Goal: Task Accomplishment & Management: Manage account settings

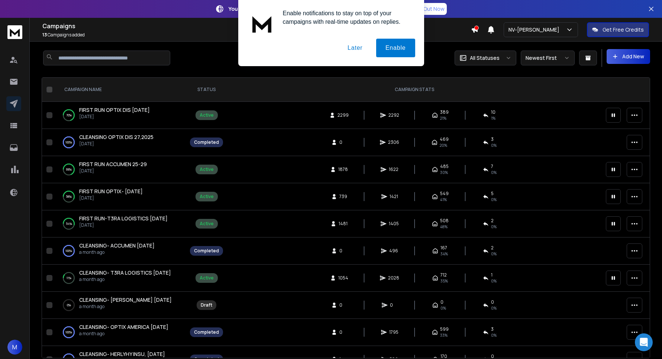
scroll to position [56, 0]
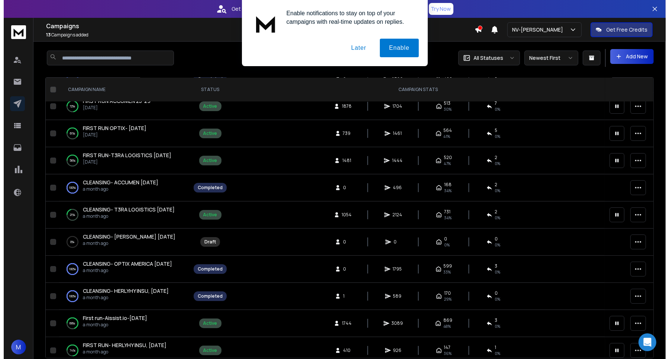
scroll to position [103, 0]
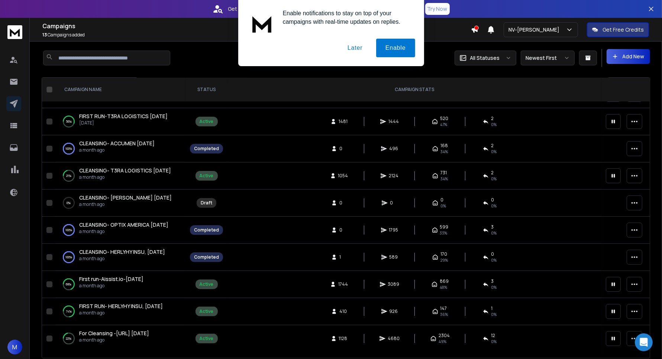
click at [149, 333] on span "For Cleansing -[URL] [DATE]" at bounding box center [114, 332] width 70 height 7
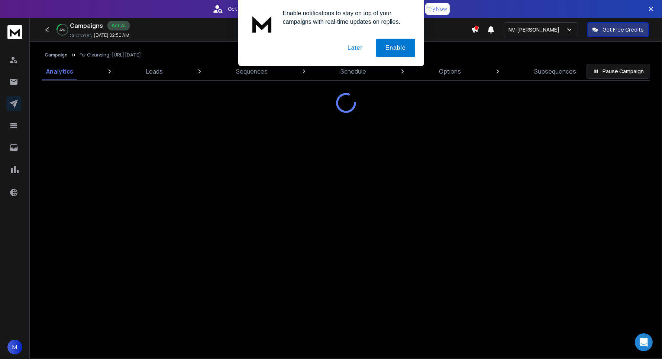
click at [361, 47] on button "Later" at bounding box center [354, 48] width 33 height 19
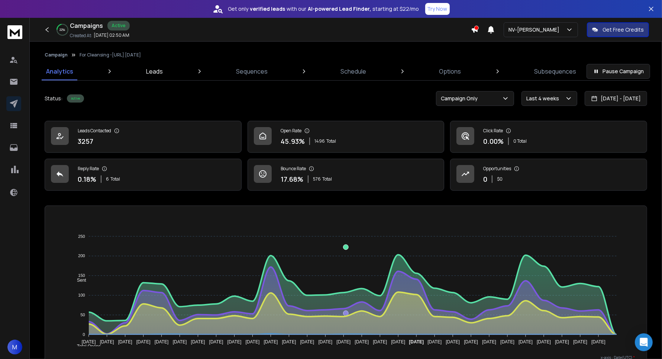
click at [157, 71] on p "Leads" at bounding box center [154, 71] width 17 height 9
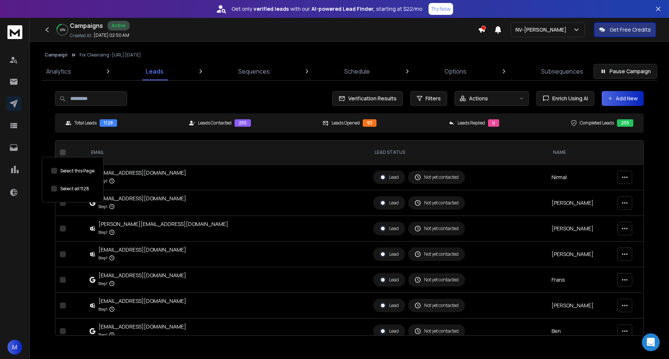
click at [54, 169] on button "Select this Page" at bounding box center [54, 171] width 6 height 6
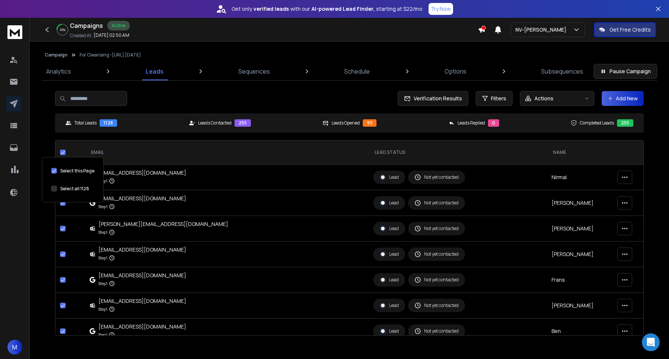
click at [55, 185] on div "Select all 1128" at bounding box center [72, 188] width 43 height 15
click at [52, 188] on button "Select this Page" at bounding box center [54, 189] width 6 height 6
click at [498, 99] on span "Filters" at bounding box center [498, 98] width 15 height 7
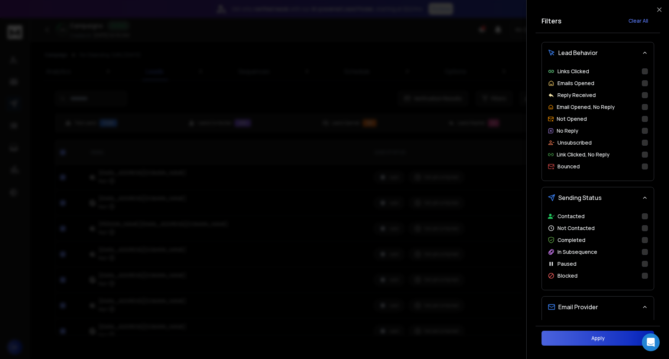
click at [641, 216] on button "Contacted" at bounding box center [644, 216] width 6 height 6
click at [587, 337] on button "Apply" at bounding box center [597, 338] width 113 height 15
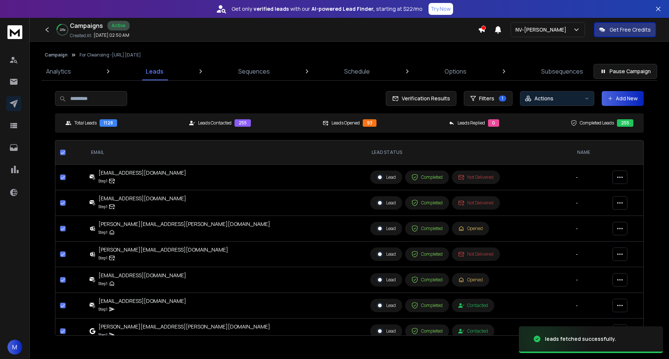
click at [557, 96] on div "Actions" at bounding box center [552, 98] width 56 height 7
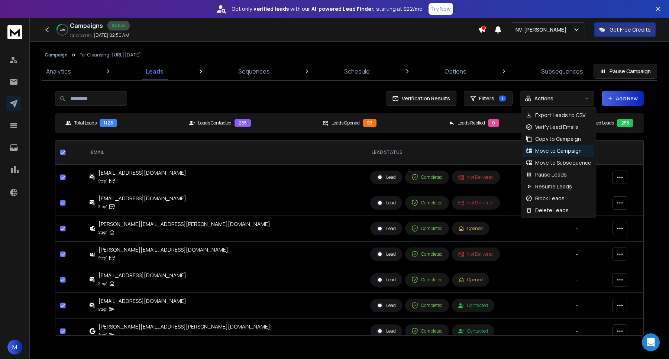
click at [553, 153] on p "Move to Campaign" at bounding box center [558, 150] width 46 height 7
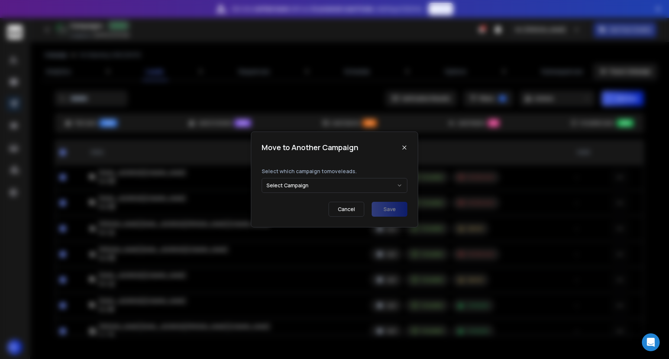
click at [301, 187] on button "Select Campaign" at bounding box center [334, 185] width 146 height 15
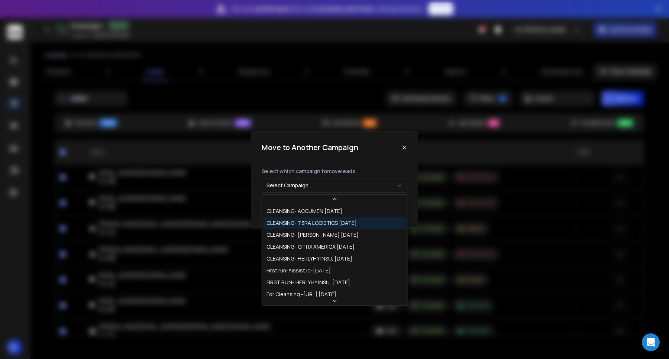
scroll to position [56, 0]
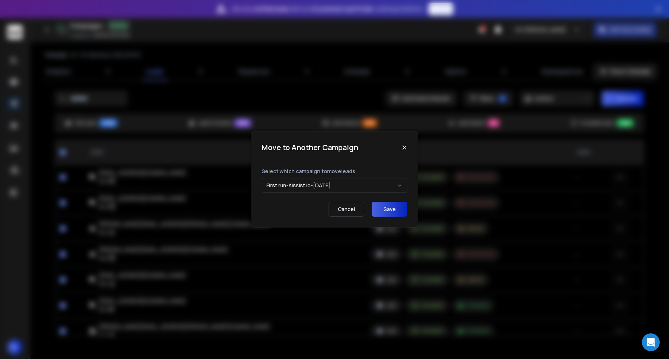
click at [381, 208] on button "Save" at bounding box center [389, 209] width 36 height 15
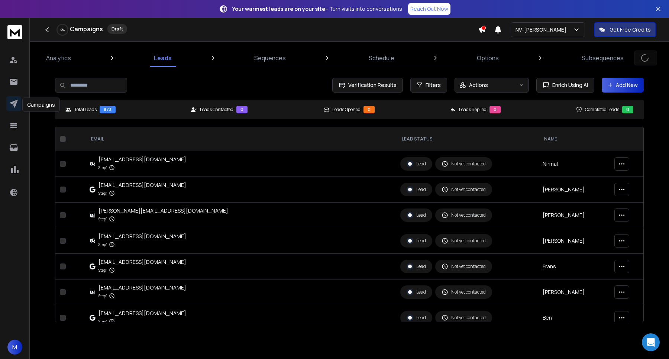
click at [13, 106] on icon at bounding box center [14, 104] width 8 height 8
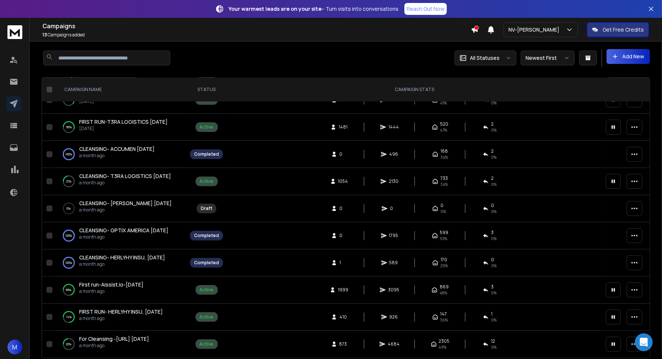
scroll to position [103, 0]
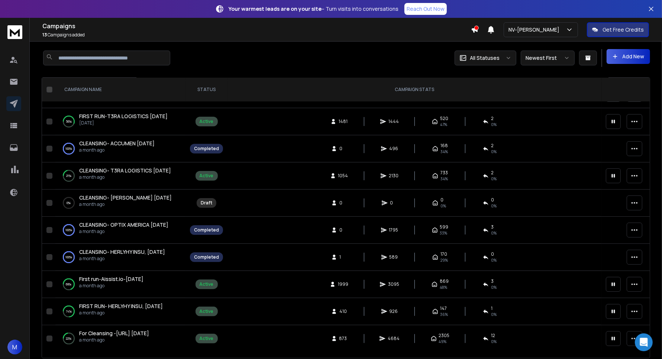
click at [160, 287] on div "69 % First run-Aissist.io-AUG 8, 2025 a month ago" at bounding box center [120, 284] width 115 height 18
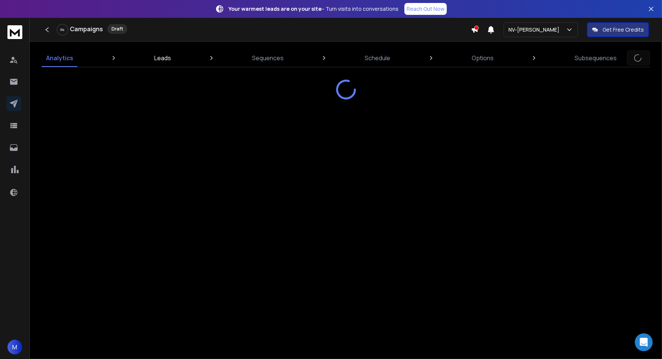
click at [160, 60] on p "Leads" at bounding box center [162, 57] width 17 height 9
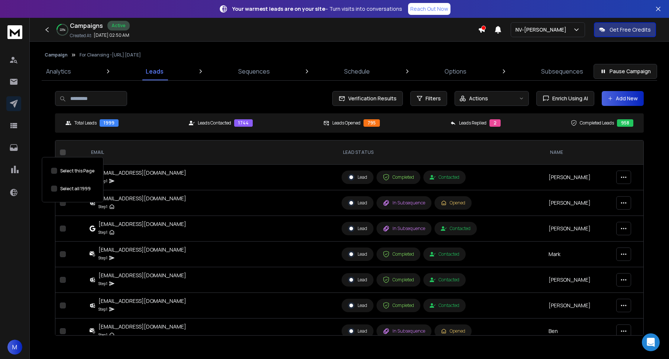
click at [56, 168] on button "Select this Page" at bounding box center [54, 171] width 6 height 6
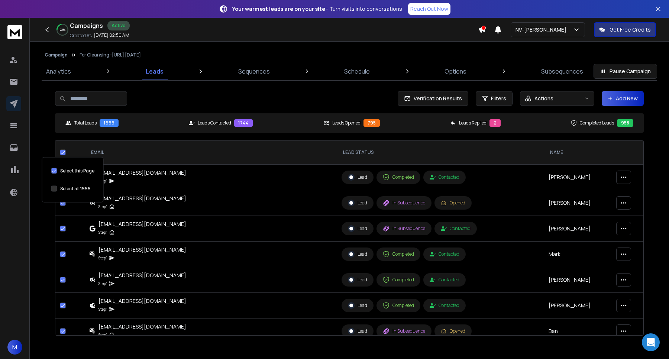
click at [52, 189] on button "Select this Page" at bounding box center [54, 189] width 6 height 6
click at [498, 97] on span "Filters" at bounding box center [498, 98] width 15 height 7
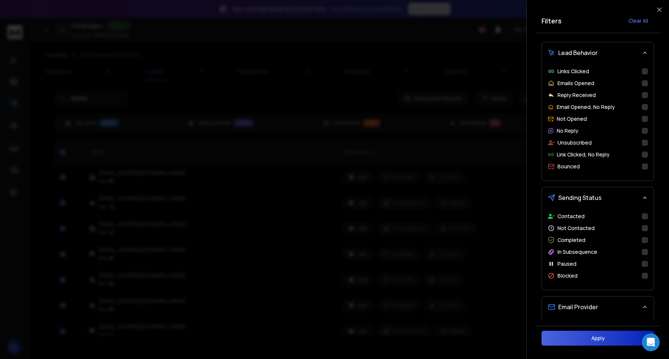
drag, startPoint x: 634, startPoint y: 273, endPoint x: 636, endPoint y: 287, distance: 13.8
click at [641, 273] on button "Blocked" at bounding box center [644, 276] width 6 height 6
click at [616, 339] on button "Apply" at bounding box center [597, 338] width 113 height 15
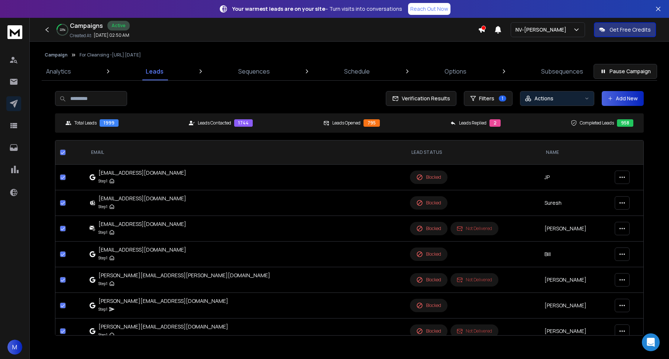
click at [551, 101] on p "Actions" at bounding box center [543, 98] width 19 height 7
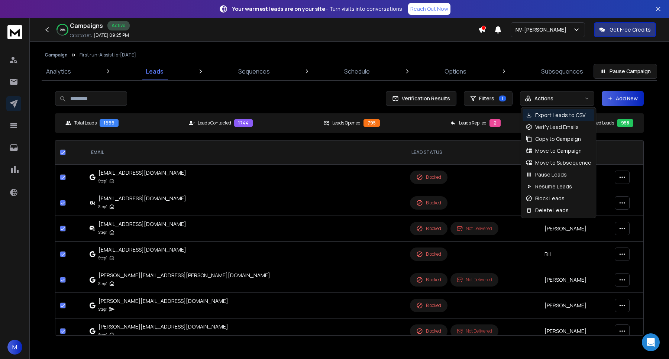
click at [562, 116] on p "Export Leads to CSV" at bounding box center [560, 114] width 50 height 7
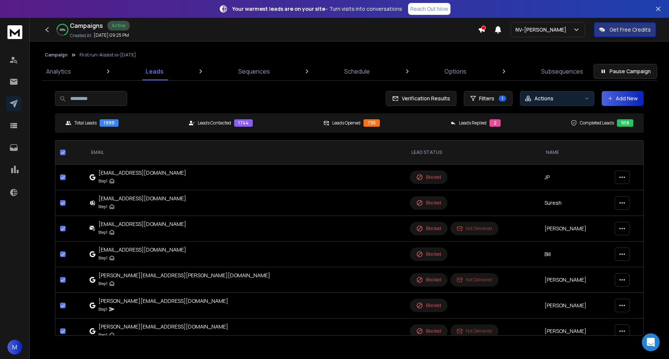
click at [548, 103] on button "Actions" at bounding box center [557, 98] width 74 height 15
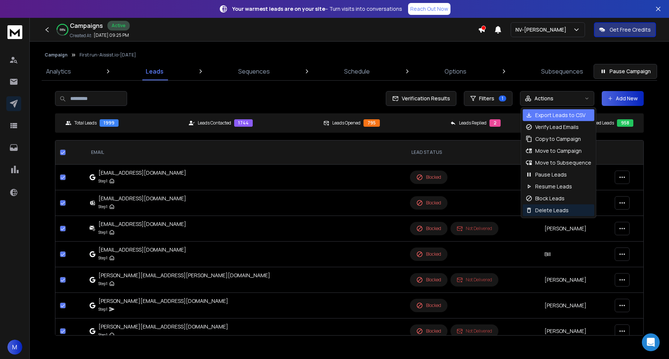
click at [556, 208] on p "Delete Leads" at bounding box center [551, 210] width 33 height 7
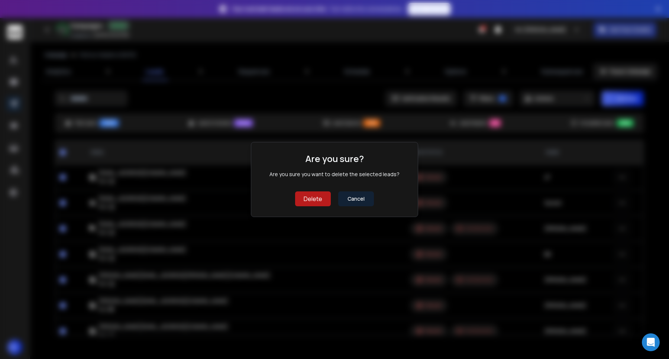
click at [309, 201] on button "Delete" at bounding box center [313, 198] width 36 height 15
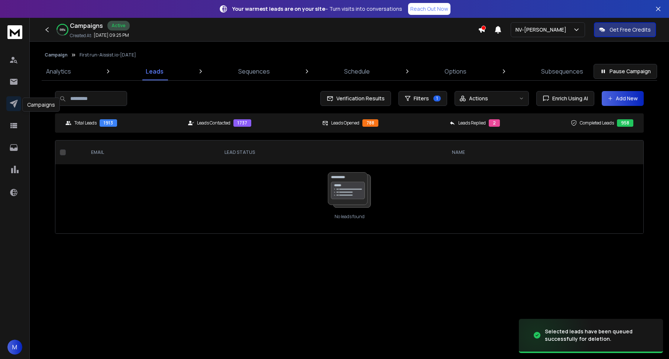
click at [17, 107] on icon at bounding box center [13, 103] width 9 height 9
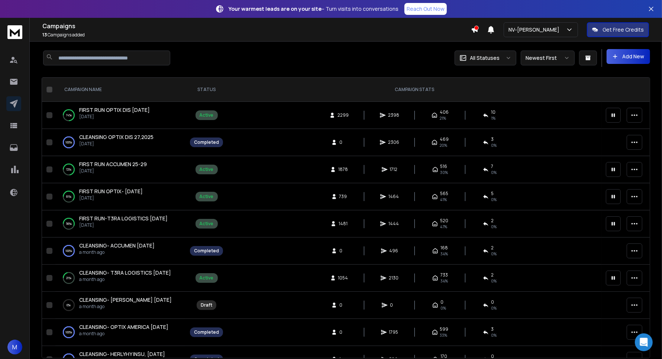
click at [145, 278] on p "a month ago" at bounding box center [125, 279] width 92 height 6
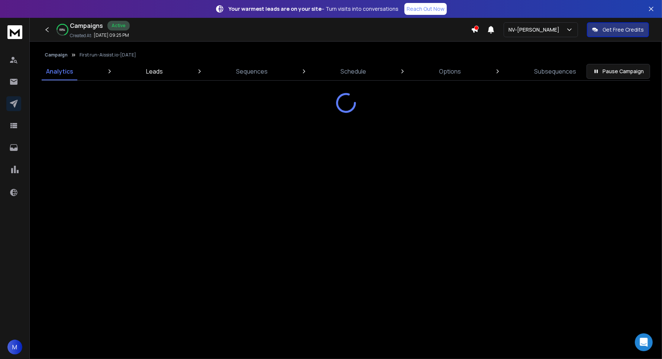
click at [153, 73] on p "Leads" at bounding box center [154, 71] width 17 height 9
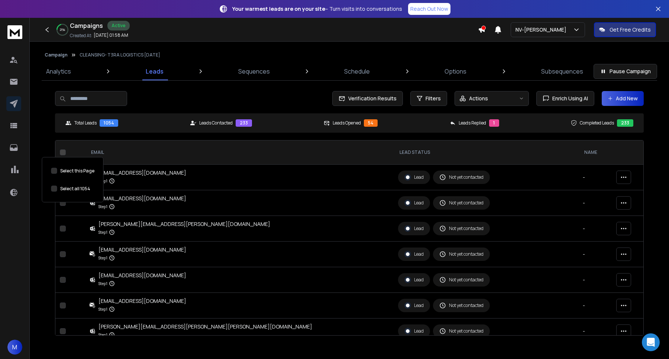
click at [56, 168] on button "Select this Page" at bounding box center [54, 171] width 6 height 6
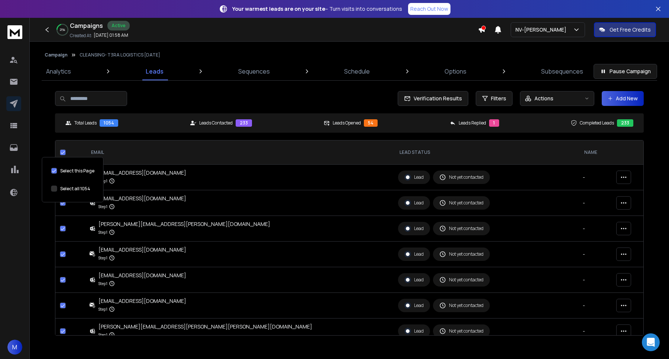
click at [54, 187] on button "Select this Page" at bounding box center [54, 189] width 6 height 6
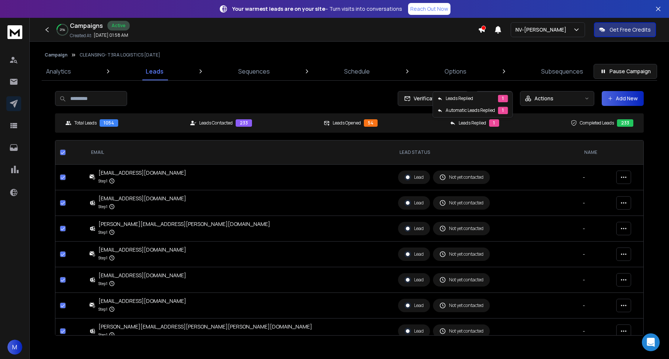
click at [503, 100] on div "1" at bounding box center [503, 98] width 10 height 7
click at [497, 95] on span "Filters" at bounding box center [498, 98] width 15 height 7
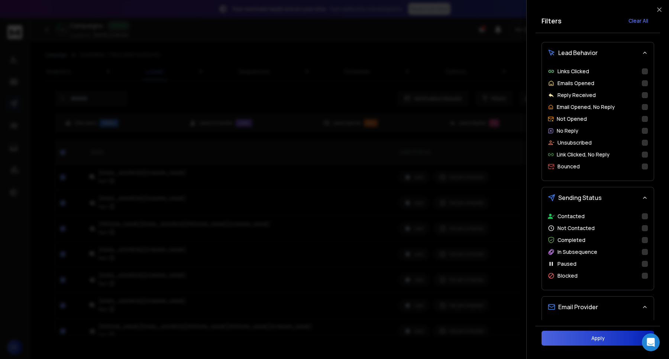
click at [641, 217] on button "Contacted" at bounding box center [644, 216] width 6 height 6
click at [602, 335] on button "Apply" at bounding box center [597, 338] width 113 height 15
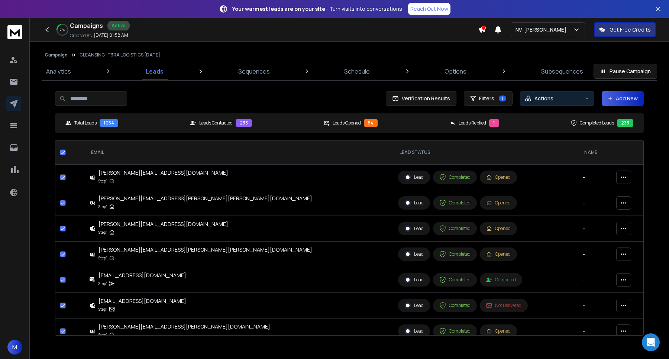
click at [550, 100] on p "Actions" at bounding box center [543, 98] width 19 height 7
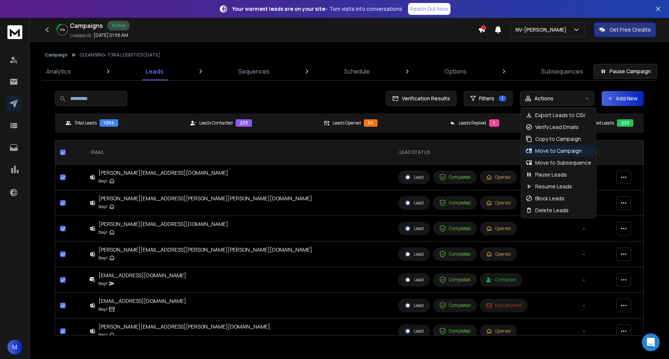
click at [558, 153] on p "Move to Campaign" at bounding box center [558, 150] width 46 height 7
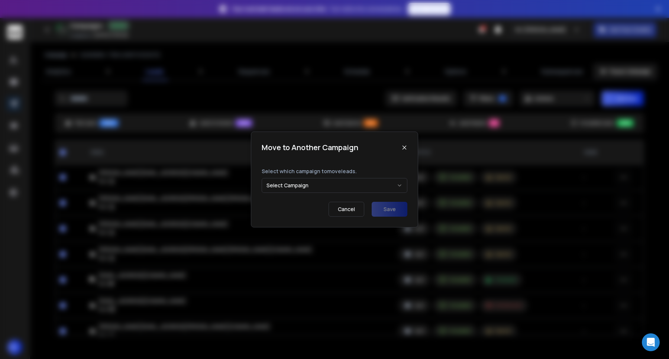
click at [358, 186] on button "Select Campaign" at bounding box center [334, 185] width 146 height 15
click at [394, 207] on button "Save" at bounding box center [389, 209] width 36 height 15
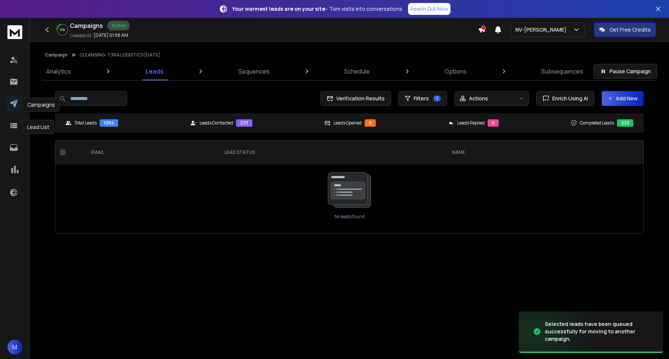
click at [15, 105] on icon at bounding box center [14, 104] width 8 height 8
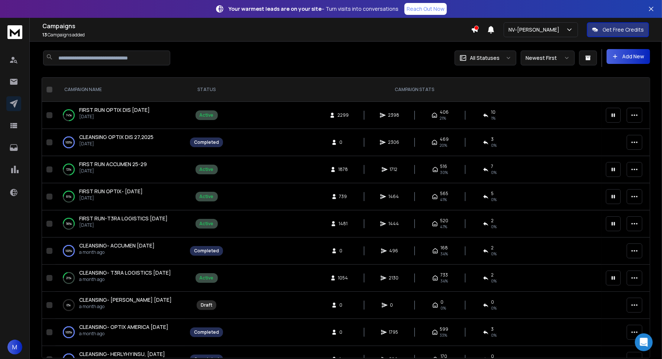
click at [145, 220] on span "FIRST RUN-T3RA LOGISTICS [DATE]" at bounding box center [123, 218] width 88 height 7
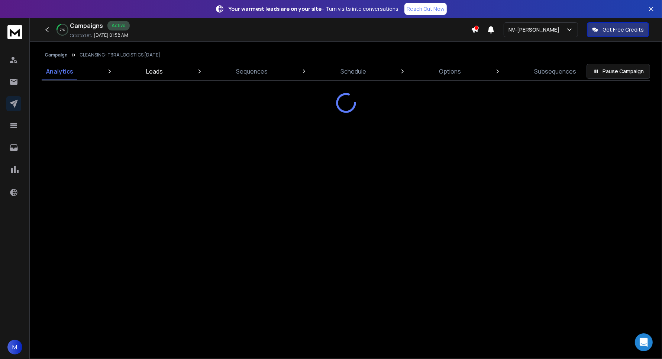
click at [162, 64] on link "Leads" at bounding box center [155, 71] width 26 height 18
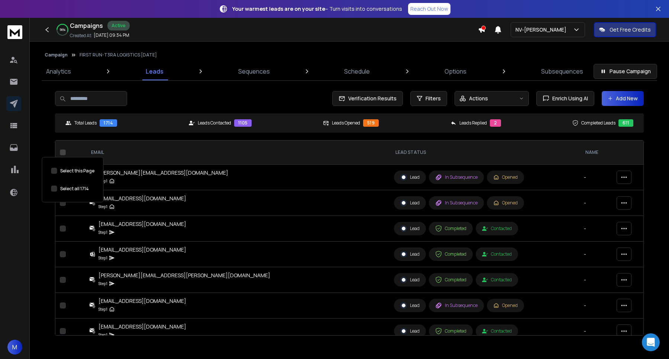
click at [54, 169] on button "Select this Page" at bounding box center [54, 171] width 6 height 6
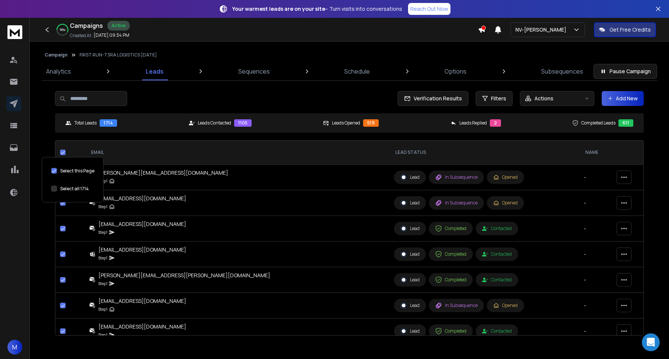
click at [55, 194] on div "Select all 1714" at bounding box center [72, 188] width 43 height 15
click at [55, 188] on button "Select this Page" at bounding box center [54, 189] width 6 height 6
click at [501, 101] on span "Filters" at bounding box center [498, 98] width 15 height 7
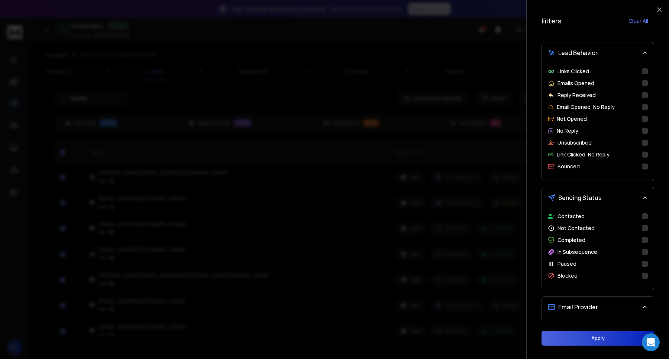
click at [641, 277] on button "Blocked" at bounding box center [644, 276] width 6 height 6
click at [604, 334] on button "Apply" at bounding box center [597, 338] width 113 height 15
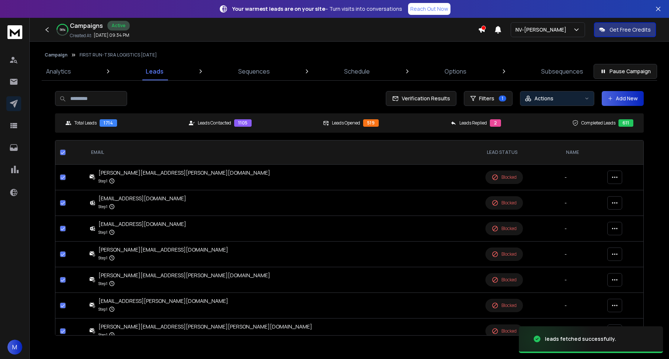
click at [563, 102] on div "Actions" at bounding box center [552, 98] width 56 height 7
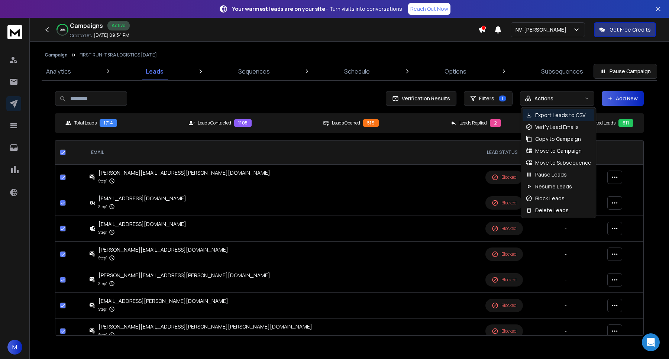
click at [550, 116] on p "Export Leads to CSV" at bounding box center [560, 114] width 50 height 7
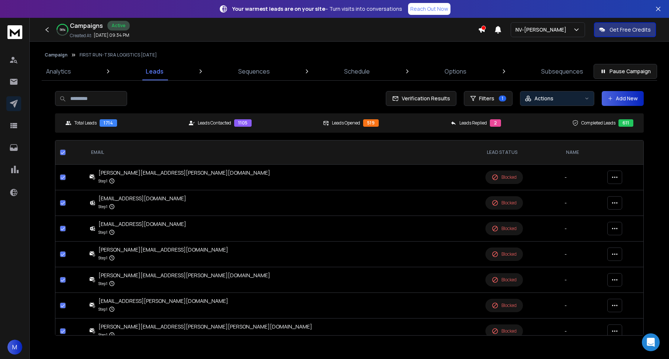
click at [552, 92] on button "Actions" at bounding box center [557, 98] width 74 height 15
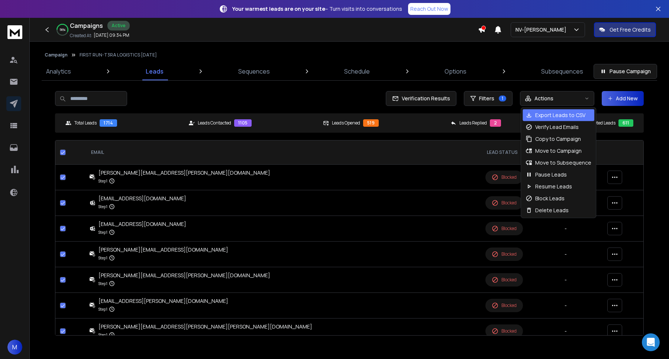
click at [554, 116] on p "Export Leads to CSV" at bounding box center [560, 114] width 50 height 7
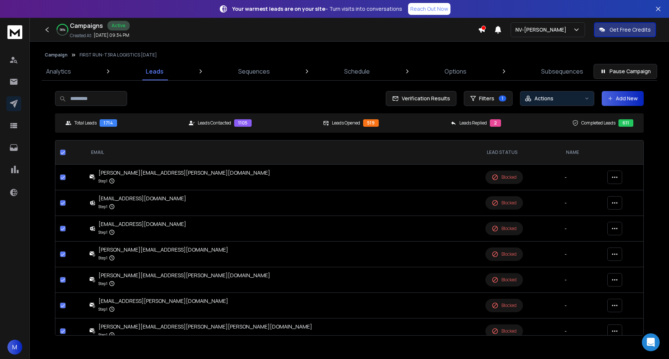
click at [570, 101] on div "Actions" at bounding box center [552, 98] width 56 height 7
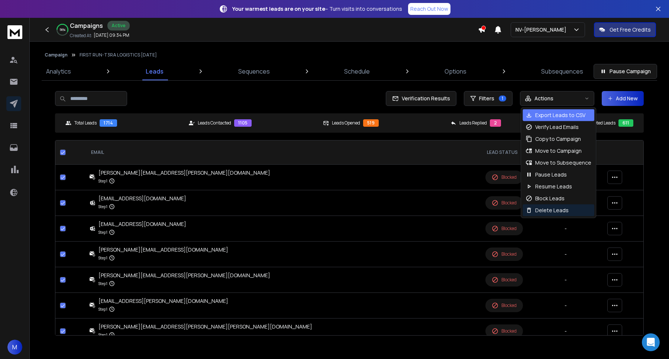
click at [546, 210] on p "Delete Leads" at bounding box center [551, 210] width 33 height 7
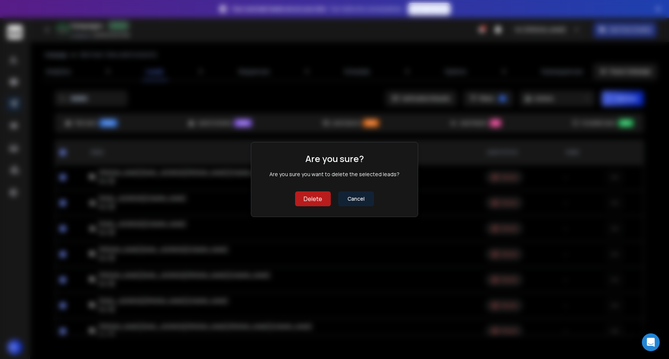
click at [308, 197] on button "Delete" at bounding box center [313, 198] width 36 height 15
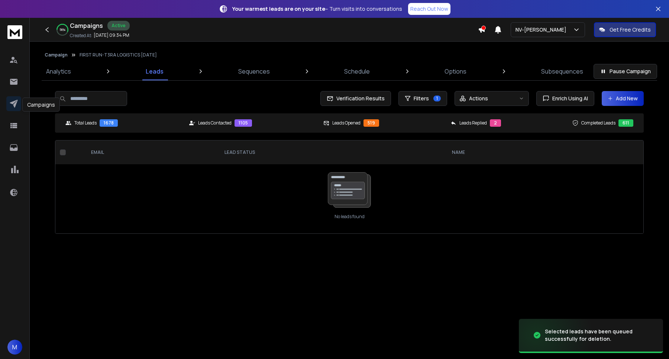
click at [13, 101] on icon at bounding box center [13, 103] width 9 height 9
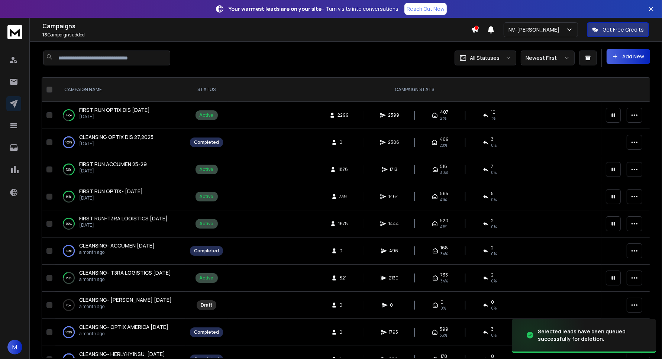
click at [152, 192] on div "61 % FIRST RUN OPTIX- AUG 18 24 days ago" at bounding box center [120, 197] width 115 height 18
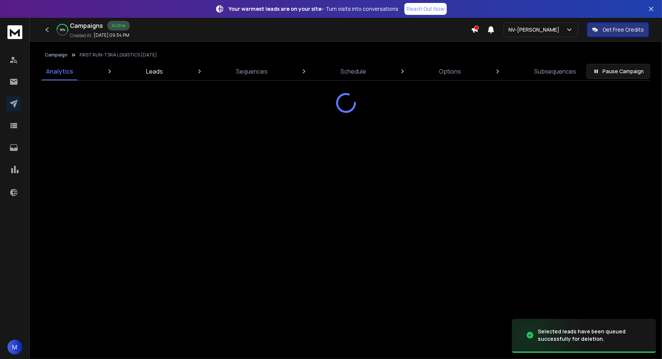
click at [152, 74] on p "Leads" at bounding box center [154, 71] width 17 height 9
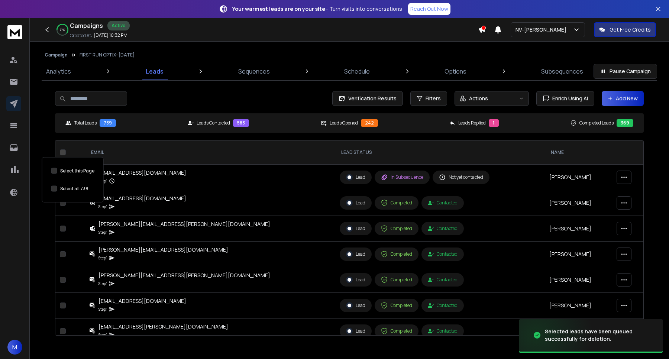
click at [52, 171] on button "Select this Page" at bounding box center [54, 171] width 6 height 6
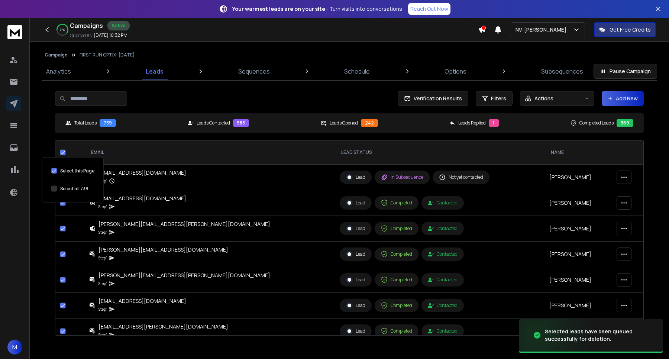
click at [52, 191] on button "Select this Page" at bounding box center [54, 189] width 6 height 6
click at [498, 95] on span "Filters" at bounding box center [498, 98] width 15 height 7
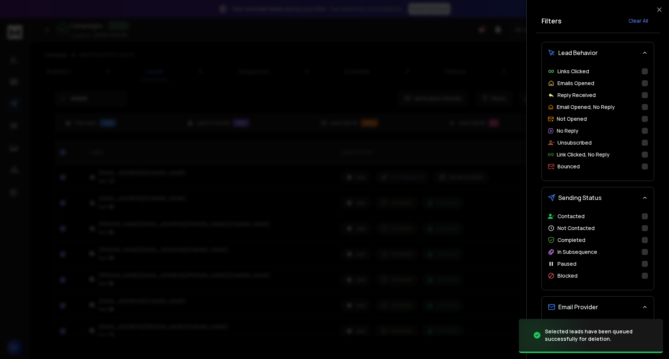
click at [641, 276] on button "Blocked" at bounding box center [644, 276] width 6 height 6
click at [506, 279] on div at bounding box center [334, 179] width 669 height 359
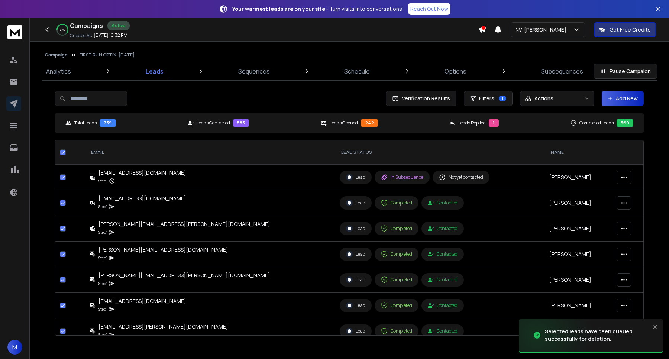
click at [654, 329] on div "Selected leads have been queued successfully for deletion." at bounding box center [593, 335] width 138 height 33
click at [654, 326] on div "Selected leads have been queued successfully for deletion." at bounding box center [593, 335] width 138 height 33
click at [656, 327] on div "Selected leads have been queued successfully for deletion." at bounding box center [593, 335] width 138 height 33
click at [656, 326] on div "Selected leads have been queued successfully for deletion." at bounding box center [593, 335] width 138 height 33
click at [655, 326] on div "Selected leads have been queued successfully for deletion." at bounding box center [593, 335] width 138 height 33
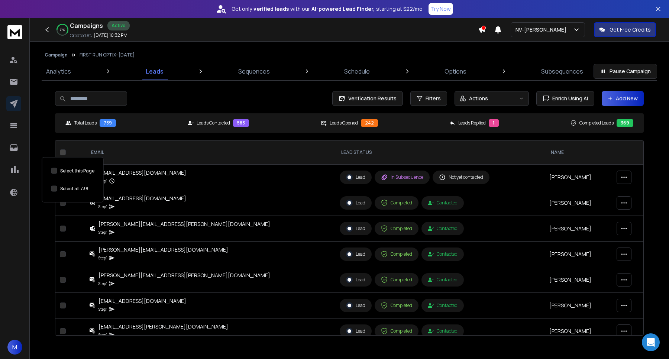
click at [54, 168] on button "Select this Page" at bounding box center [54, 171] width 6 height 6
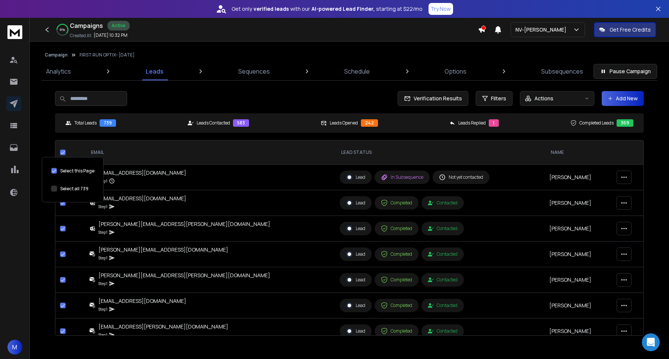
click at [52, 190] on button "Select this Page" at bounding box center [54, 189] width 6 height 6
click at [505, 101] on span "Filters" at bounding box center [498, 98] width 15 height 7
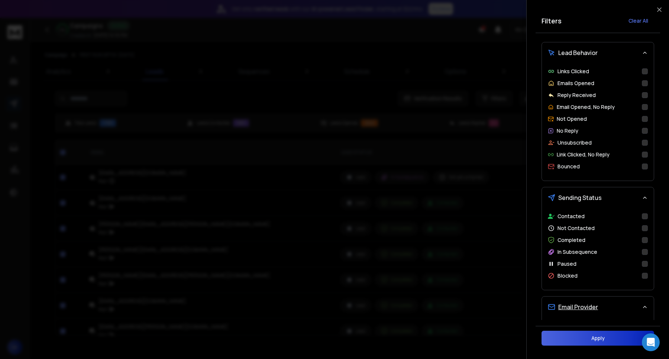
drag, startPoint x: 640, startPoint y: 273, endPoint x: 624, endPoint y: 311, distance: 40.5
click at [641, 274] on button "Blocked" at bounding box center [644, 276] width 6 height 6
click at [611, 335] on button "Apply" at bounding box center [597, 338] width 113 height 15
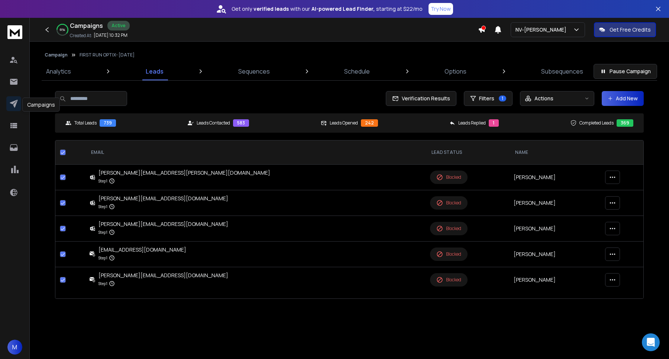
click at [14, 107] on icon at bounding box center [14, 104] width 8 height 8
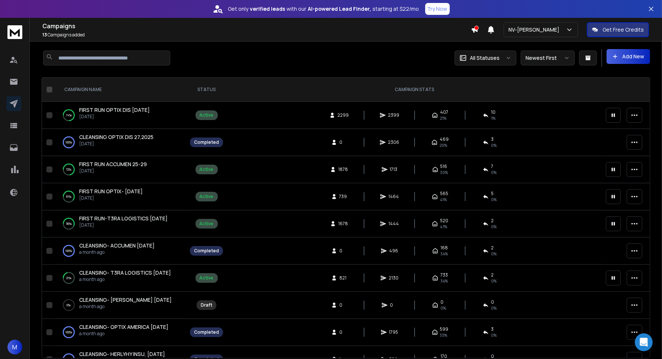
click at [183, 116] on td "74 % FIRST RUN OPTIX DIS [DATE] [DATE]" at bounding box center [120, 115] width 130 height 27
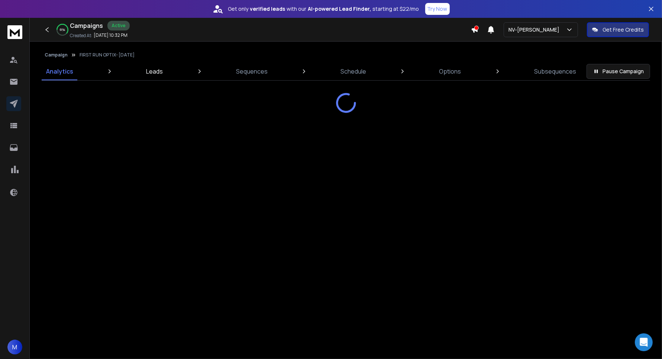
click at [153, 72] on p "Leads" at bounding box center [154, 71] width 17 height 9
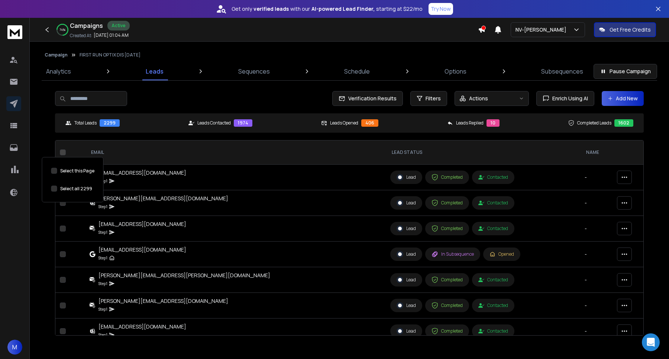
drag, startPoint x: 54, startPoint y: 171, endPoint x: 56, endPoint y: 176, distance: 5.1
click at [55, 171] on button "Select this Page" at bounding box center [54, 171] width 6 height 6
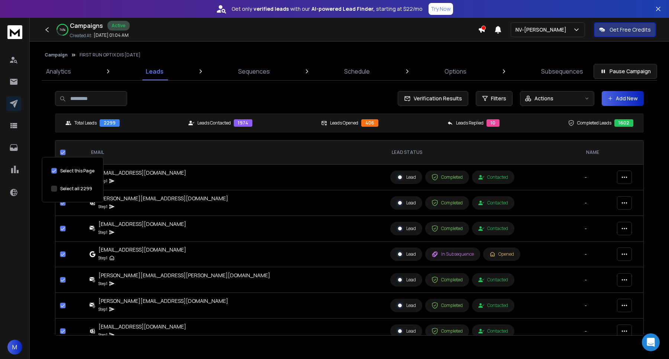
click at [54, 190] on button "Select this Page" at bounding box center [54, 189] width 6 height 6
click at [502, 100] on span "Filters" at bounding box center [498, 98] width 15 height 7
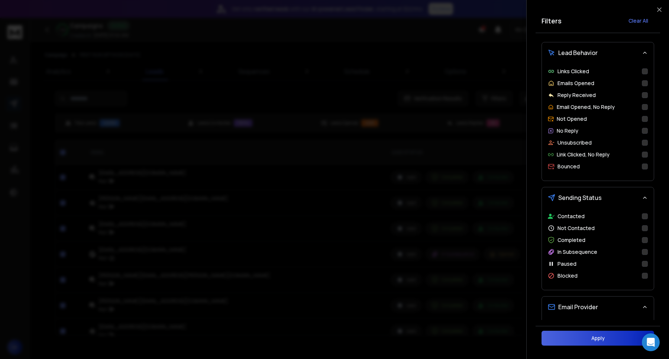
click at [641, 275] on button "Blocked" at bounding box center [644, 276] width 6 height 6
drag, startPoint x: 595, startPoint y: 339, endPoint x: 500, endPoint y: 253, distance: 128.6
click at [595, 338] on button "Apply" at bounding box center [597, 338] width 113 height 15
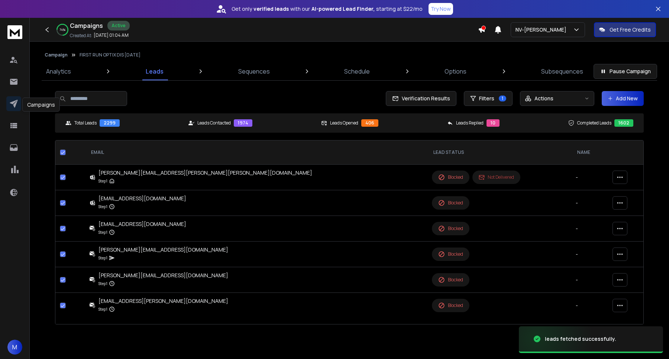
click at [15, 104] on icon at bounding box center [14, 104] width 8 height 8
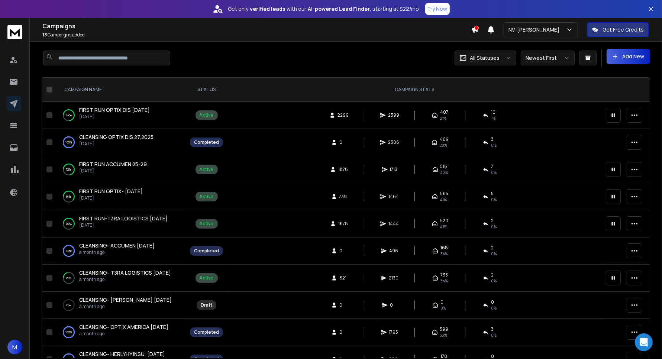
click at [151, 164] on div "72 % FIRST RUN ACCUMEN 25-29 [DATE]" at bounding box center [120, 169] width 115 height 18
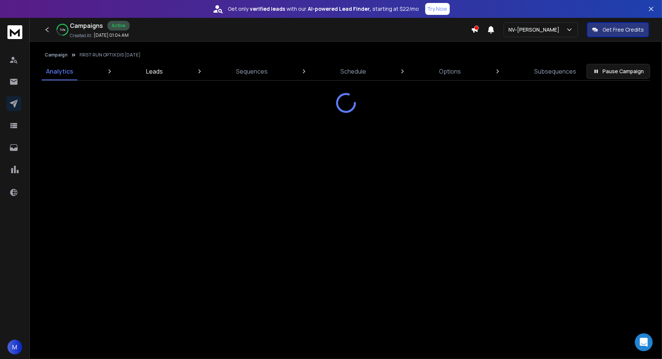
click at [158, 74] on p "Leads" at bounding box center [154, 71] width 17 height 9
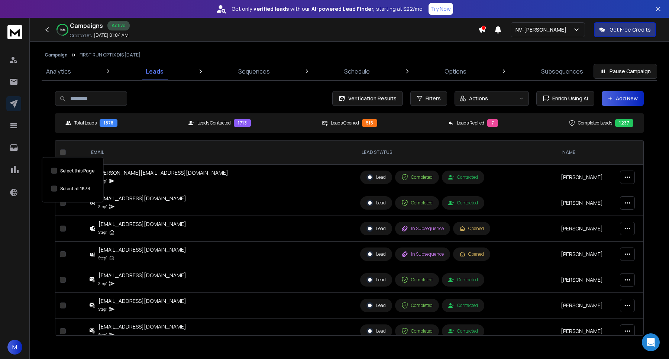
click at [53, 171] on button "Select this Page" at bounding box center [54, 171] width 6 height 6
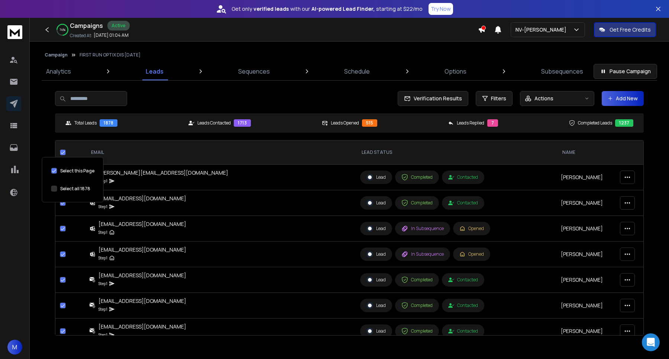
click at [55, 187] on button "Select this Page" at bounding box center [54, 189] width 6 height 6
click at [498, 92] on button "Filters" at bounding box center [493, 98] width 37 height 15
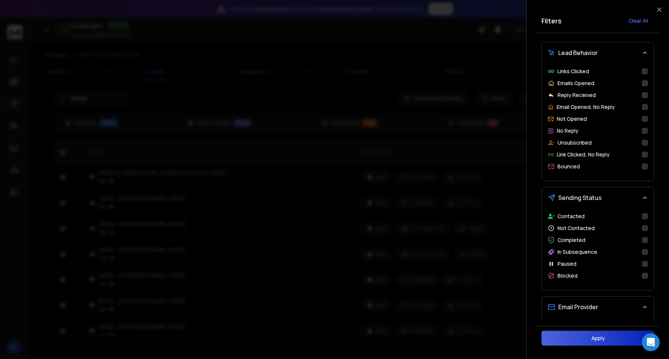
click at [641, 278] on button "Blocked" at bounding box center [644, 276] width 6 height 6
click at [604, 333] on button "Apply" at bounding box center [597, 338] width 113 height 15
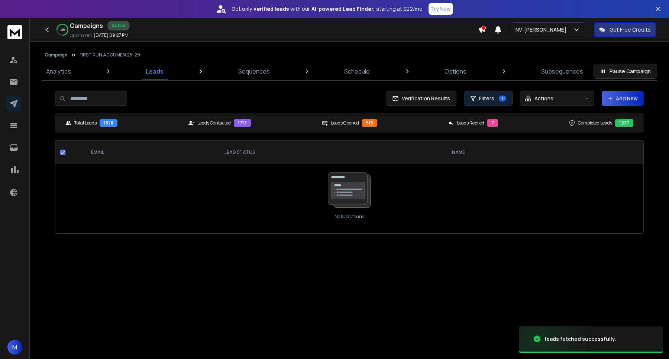
click at [491, 100] on span "Filters" at bounding box center [486, 98] width 15 height 7
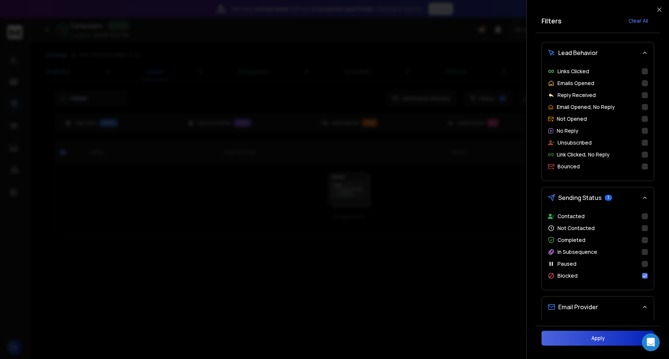
click at [132, 133] on div at bounding box center [334, 179] width 669 height 359
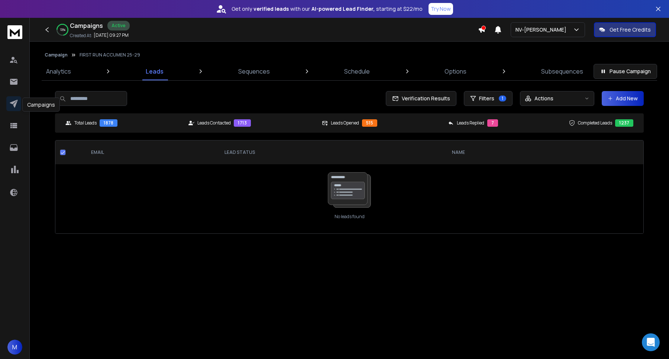
click at [16, 105] on icon at bounding box center [13, 103] width 9 height 9
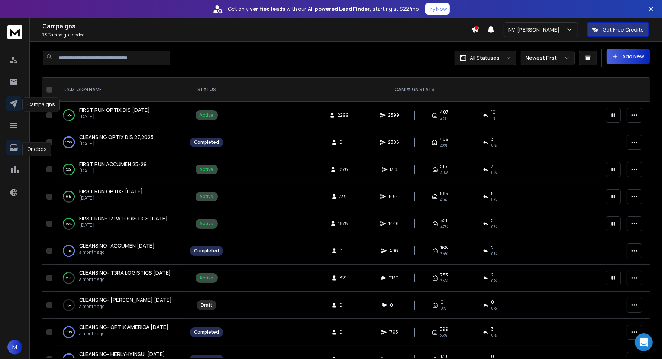
click at [15, 152] on icon at bounding box center [13, 147] width 9 height 9
